Goal: Find specific page/section: Find specific page/section

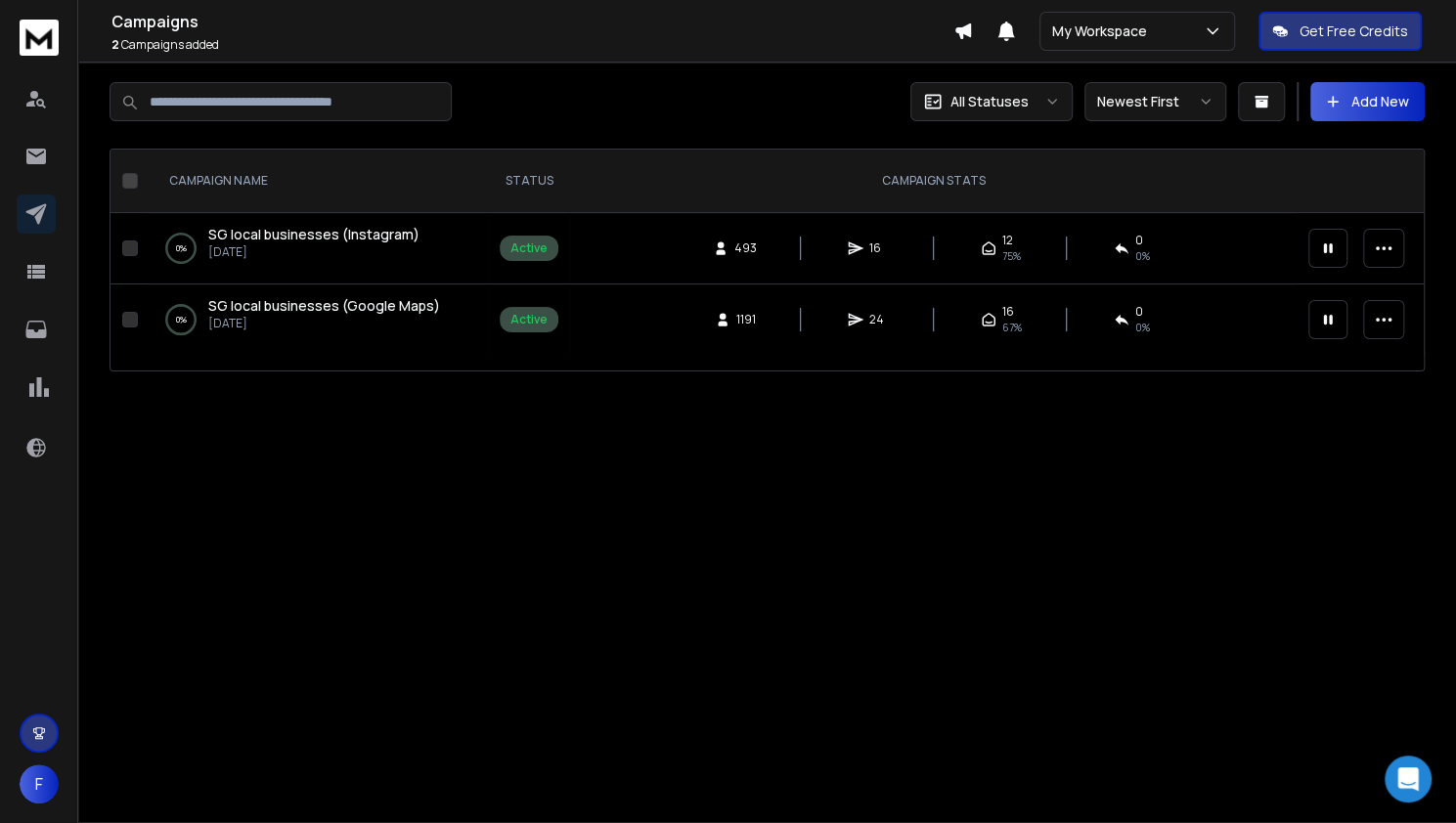
click at [306, 237] on span "SG local businesses (Instagram)" at bounding box center [314, 234] width 212 height 19
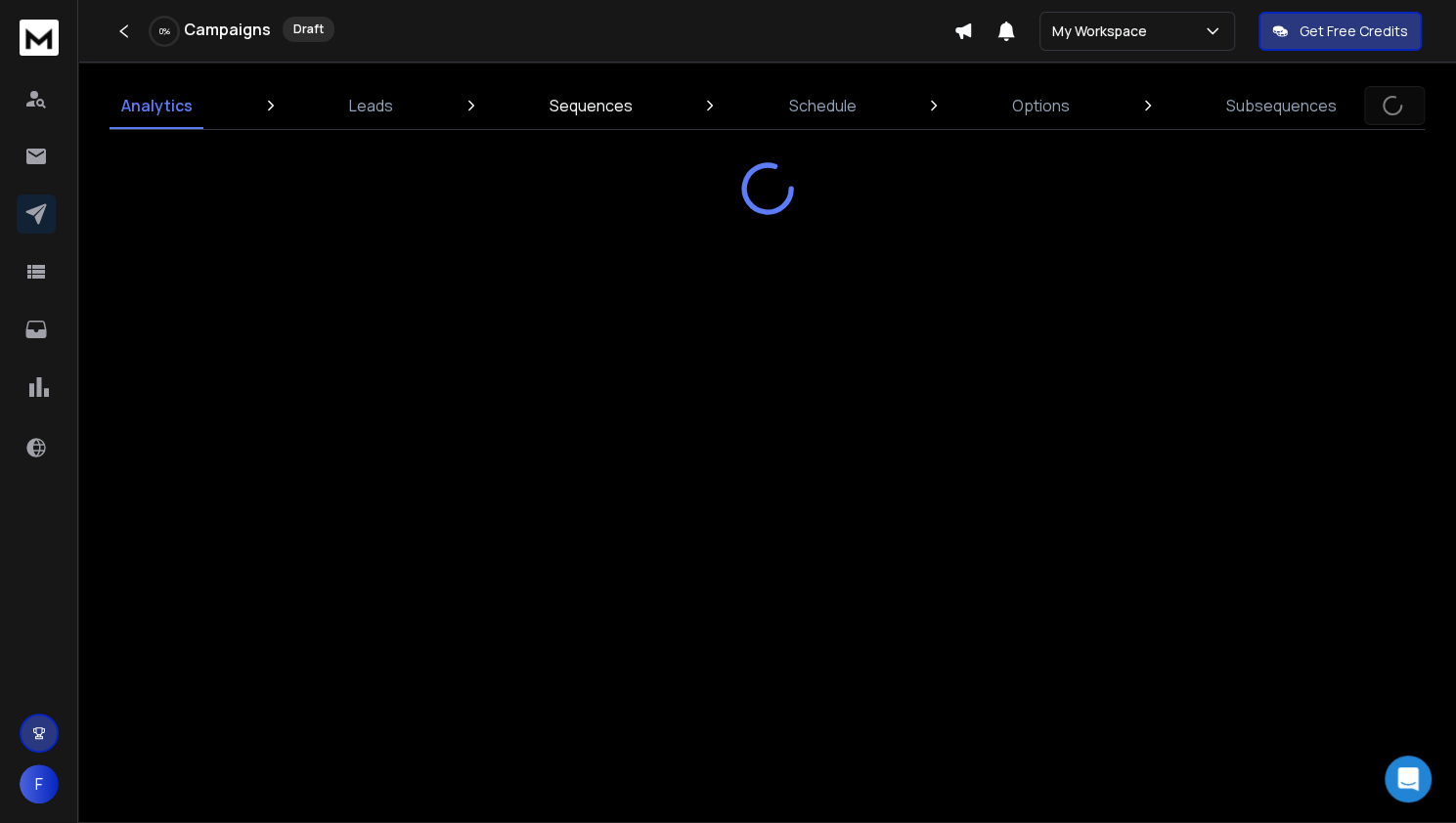
click at [608, 109] on p "Sequences" at bounding box center [591, 106] width 83 height 24
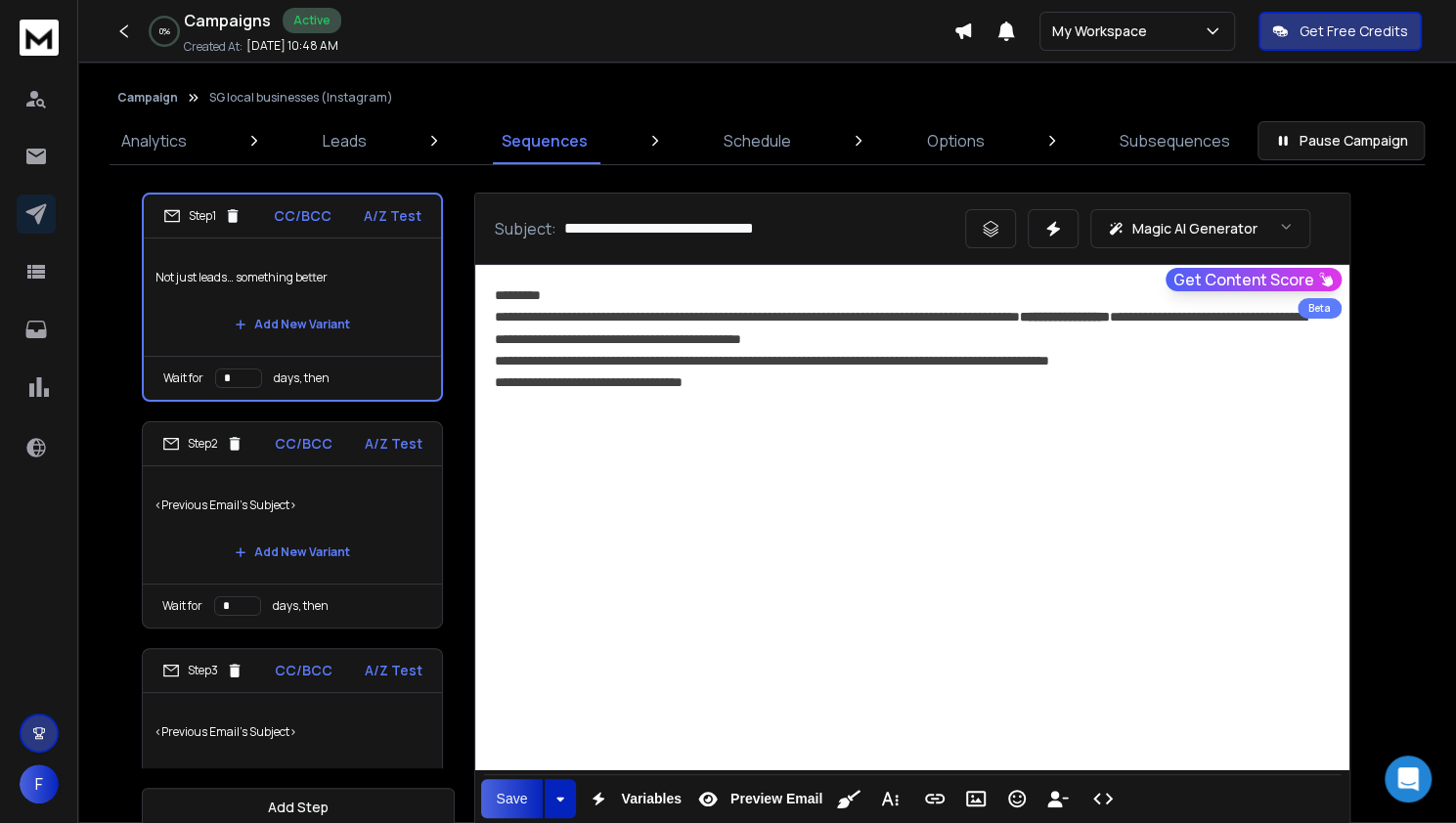
click at [303, 523] on p "<Previous Email's Subject>" at bounding box center [292, 505] width 276 height 54
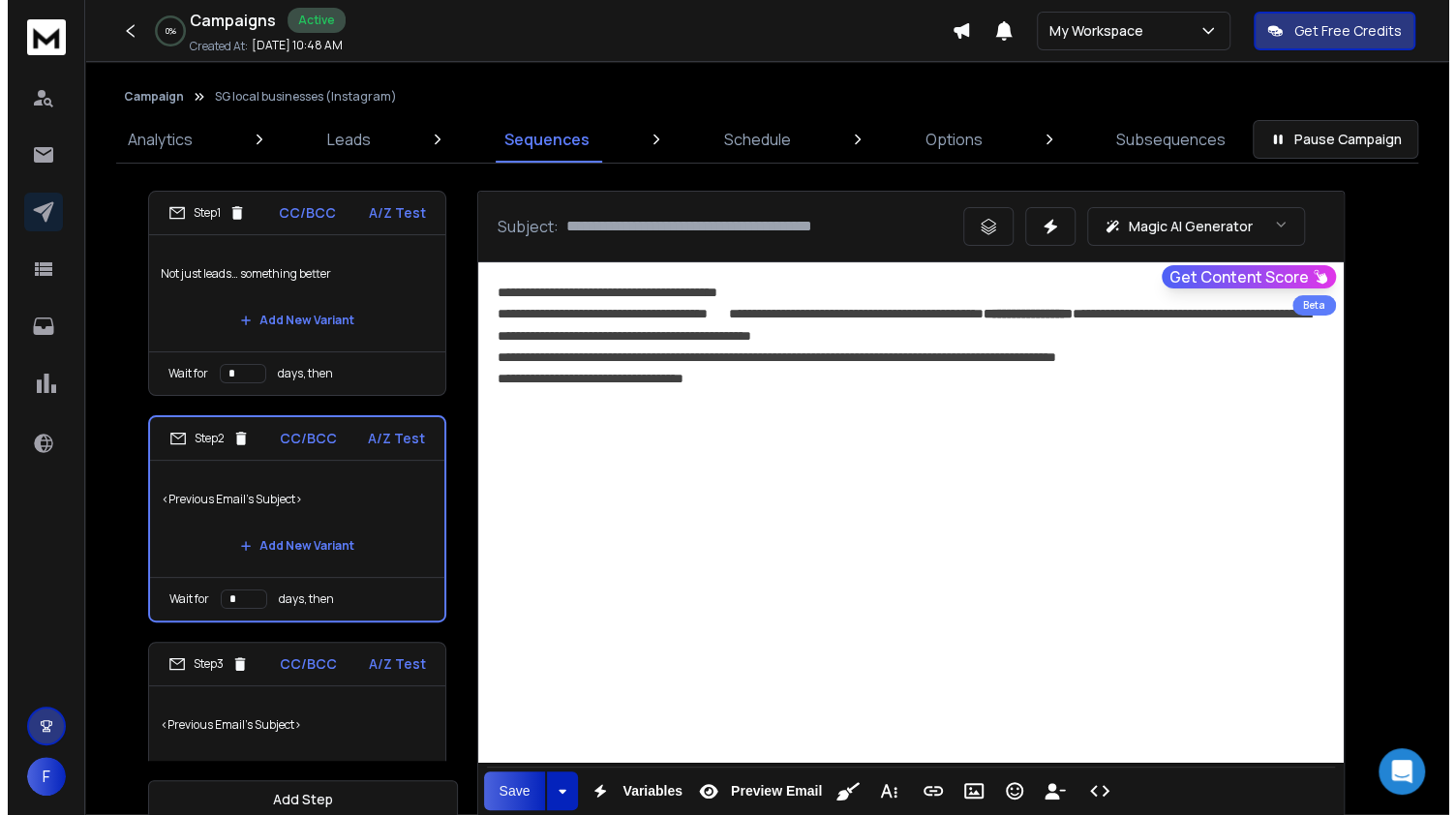
scroll to position [39, 0]
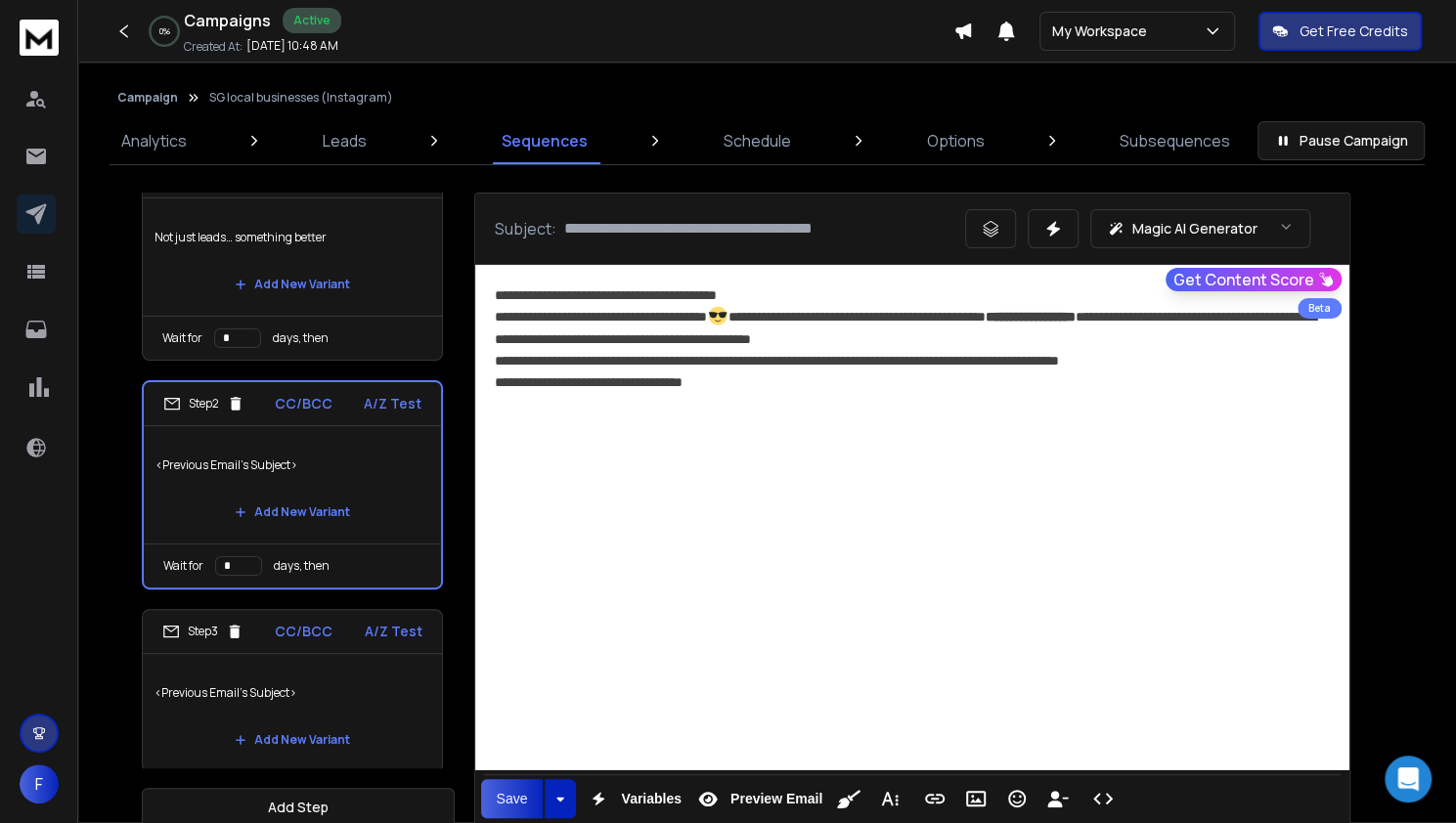
click at [338, 705] on p "<Previous Email's Subject>" at bounding box center [292, 693] width 276 height 54
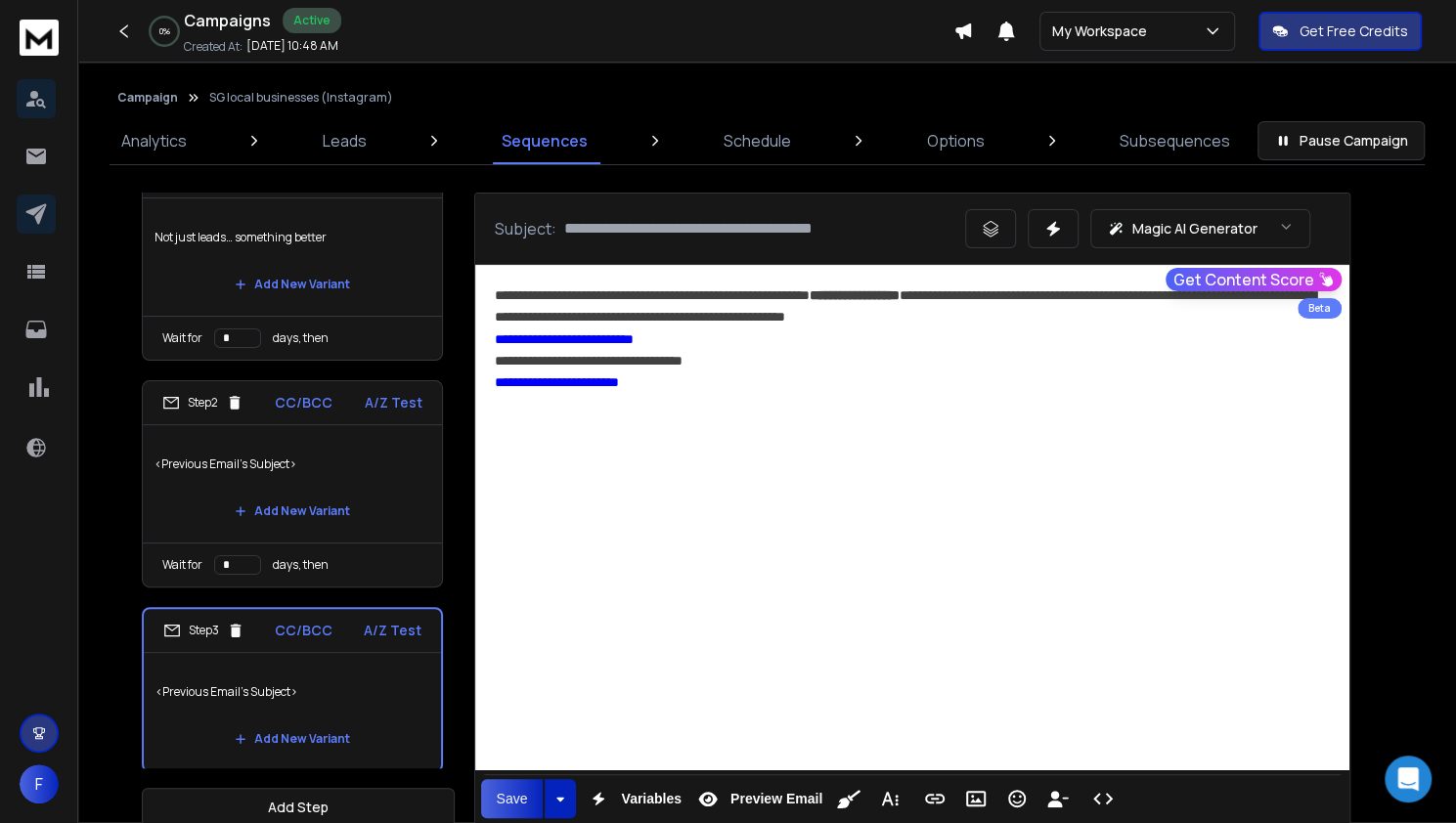
drag, startPoint x: 384, startPoint y: 0, endPoint x: 30, endPoint y: 89, distance: 365.0
click at [30, 89] on icon at bounding box center [37, 99] width 24 height 24
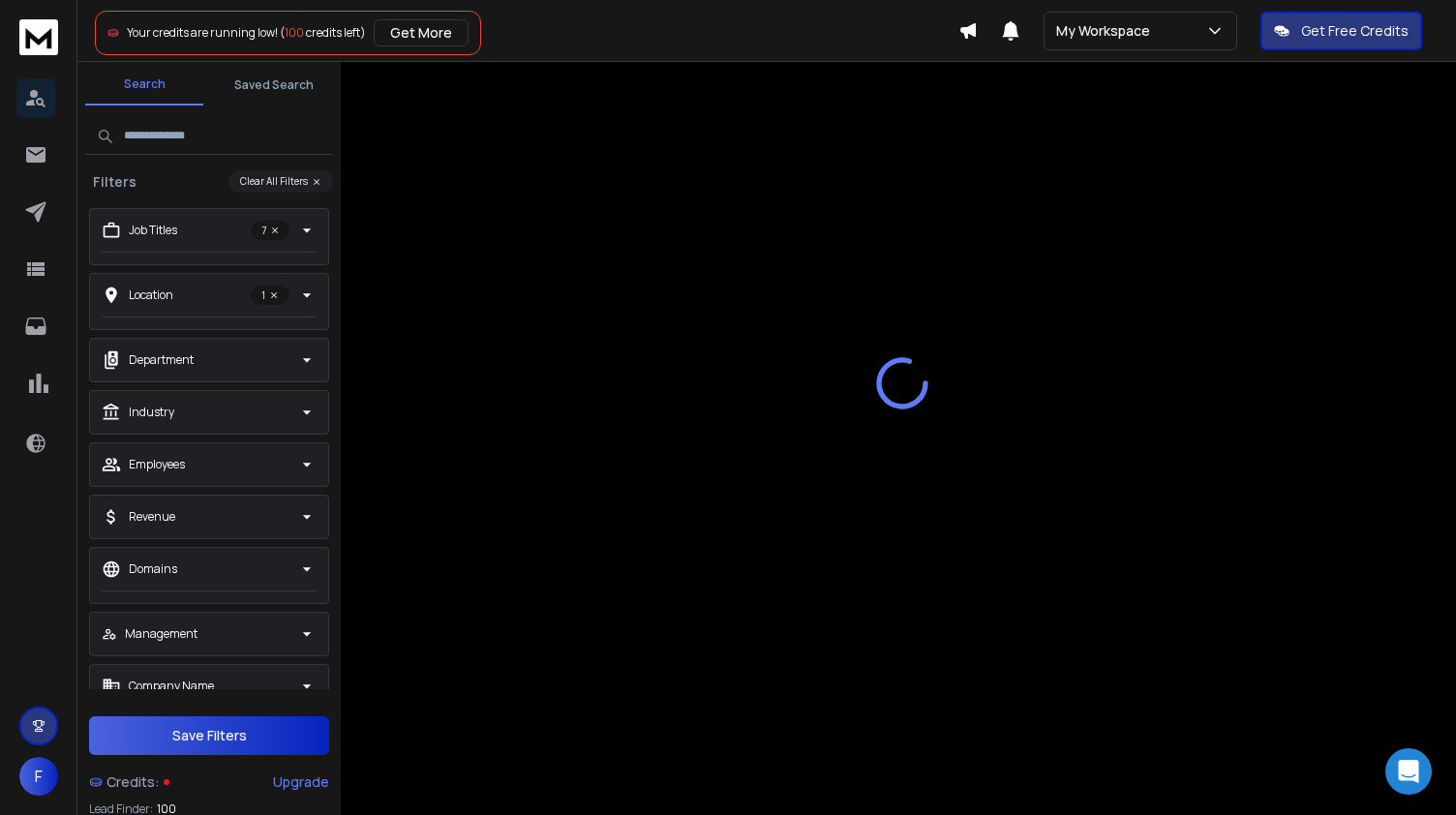
click at [33, 59] on div at bounding box center [39, 245] width 45 height 450
click at [33, 40] on img at bounding box center [39, 37] width 39 height 36
